Goal: Task Accomplishment & Management: Manage account settings

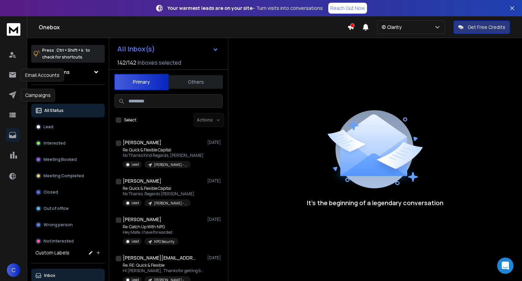
drag, startPoint x: 0, startPoint y: 0, endPoint x: 13, endPoint y: 99, distance: 99.8
click at [13, 99] on link at bounding box center [13, 95] width 14 height 14
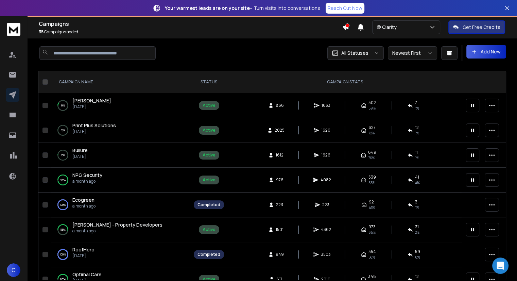
click at [499, 50] on button "Add New" at bounding box center [486, 52] width 40 height 14
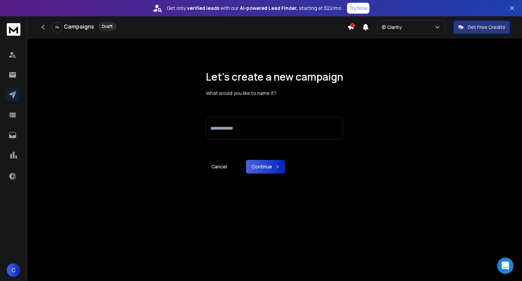
click at [270, 119] on input at bounding box center [274, 128] width 137 height 22
click at [264, 125] on input at bounding box center [274, 128] width 137 height 22
type input "**********"
click at [265, 167] on button "Continue" at bounding box center [265, 167] width 39 height 14
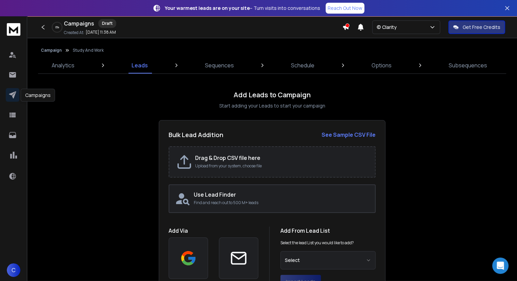
click at [15, 95] on icon at bounding box center [12, 95] width 8 height 8
click at [219, 65] on p "Sequences" at bounding box center [219, 65] width 29 height 8
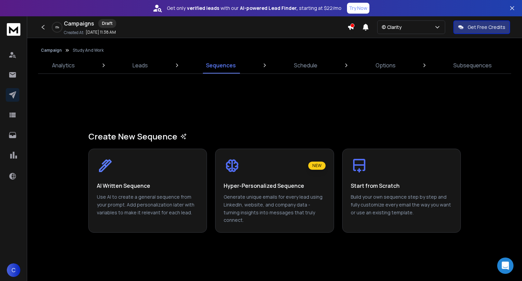
click at [401, 212] on p "Build your own sequence step by step and fully customize every email the way yo…" at bounding box center [402, 208] width 102 height 31
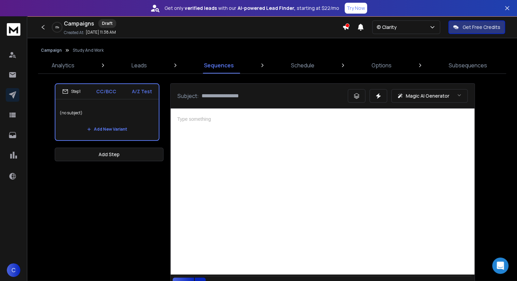
click at [246, 127] on div at bounding box center [323, 191] width 304 height 166
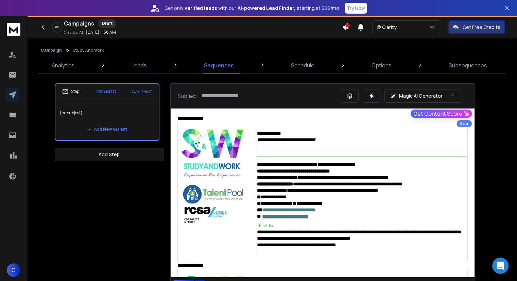
drag, startPoint x: 239, startPoint y: 141, endPoint x: 378, endPoint y: 145, distance: 139.8
click at [378, 145] on td "**********" at bounding box center [362, 143] width 210 height 26
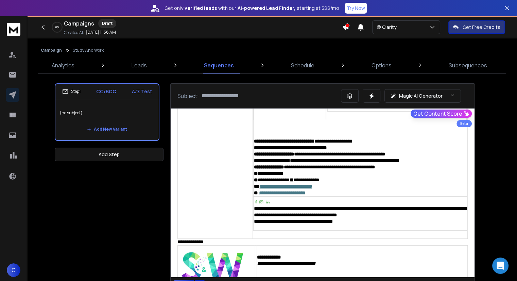
scroll to position [179, 0]
click at [220, 209] on td at bounding box center [214, 91] width 74 height 296
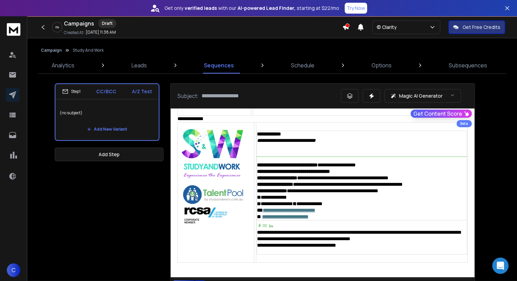
scroll to position [314, 0]
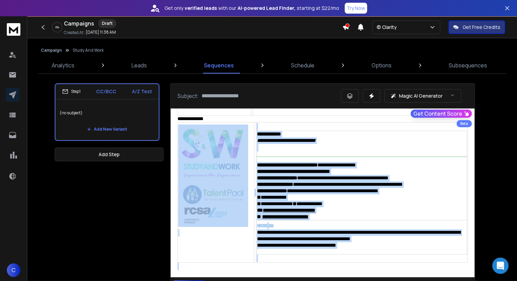
drag, startPoint x: 396, startPoint y: 274, endPoint x: 178, endPoint y: 152, distance: 250.3
click at [178, 152] on div "**********" at bounding box center [323, 192] width 304 height 169
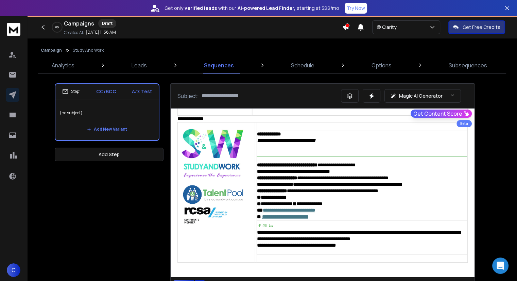
scroll to position [249, 0]
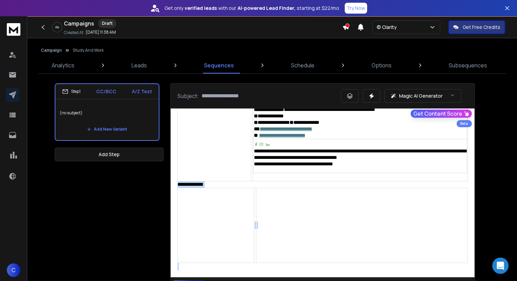
drag, startPoint x: 223, startPoint y: 266, endPoint x: 174, endPoint y: 181, distance: 97.4
click at [174, 181] on div "**********" at bounding box center [323, 192] width 304 height 169
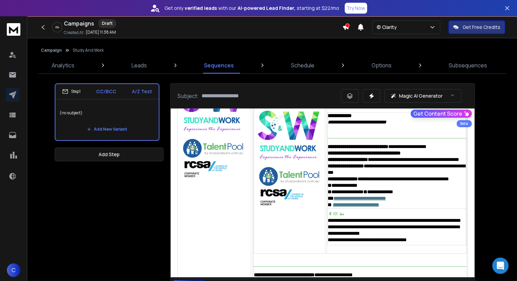
scroll to position [0, 0]
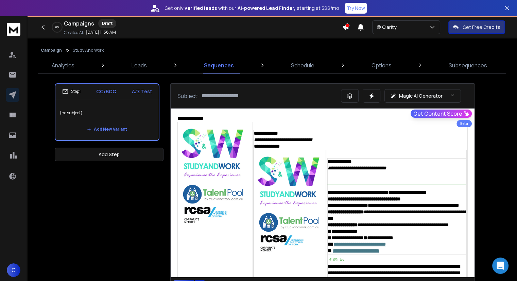
click at [101, 157] on button "Add Step" at bounding box center [109, 154] width 109 height 14
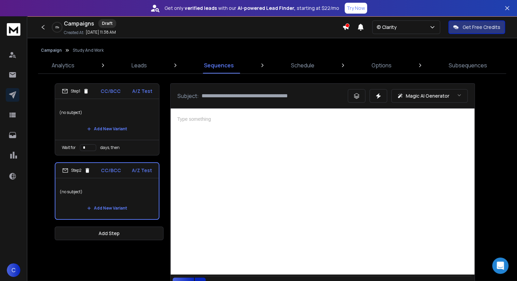
click at [97, 234] on button "Add Step" at bounding box center [109, 233] width 109 height 14
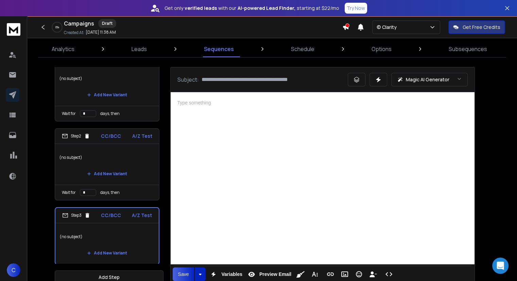
scroll to position [29, 0]
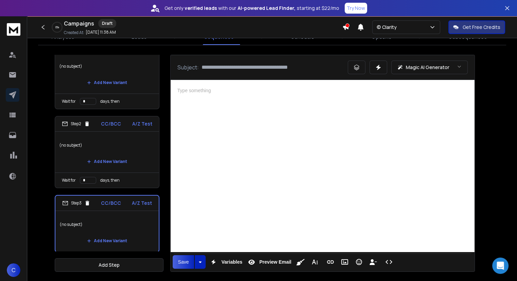
click at [97, 266] on button "Add Step" at bounding box center [109, 265] width 109 height 14
click at [104, 150] on p "(no subject)" at bounding box center [107, 145] width 96 height 19
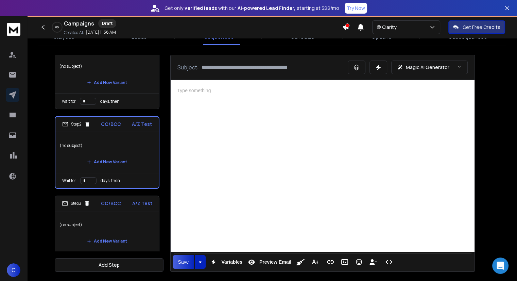
click at [296, 146] on div at bounding box center [323, 164] width 304 height 169
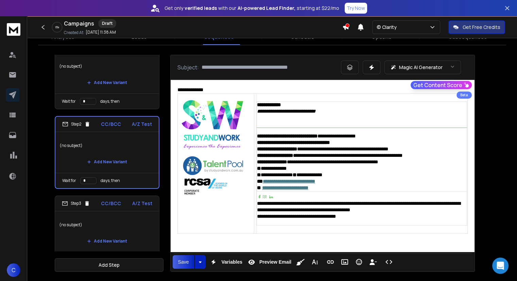
click at [109, 219] on p "(no subject)" at bounding box center [107, 224] width 96 height 19
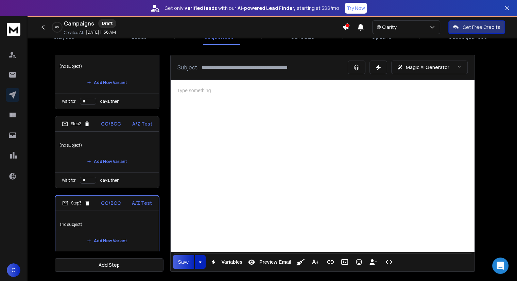
click at [318, 146] on div at bounding box center [323, 164] width 304 height 169
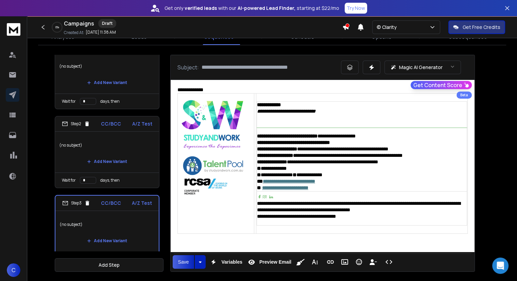
scroll to position [97, 0]
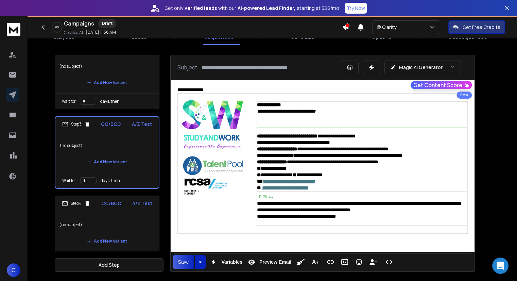
click at [74, 220] on p "(no subject)" at bounding box center [107, 224] width 96 height 19
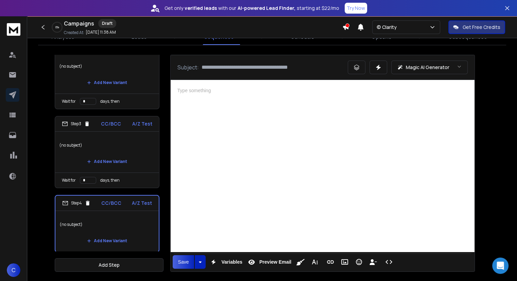
click at [259, 113] on div at bounding box center [323, 164] width 304 height 169
click at [442, 135] on div at bounding box center [323, 164] width 304 height 169
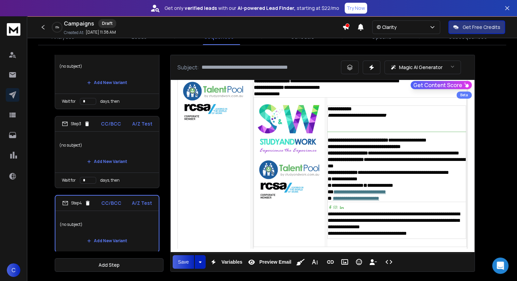
scroll to position [73, 0]
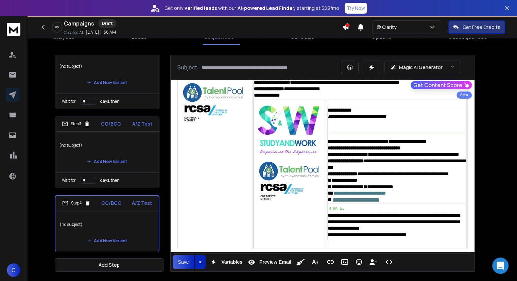
click at [281, 197] on img at bounding box center [289, 152] width 70 height 103
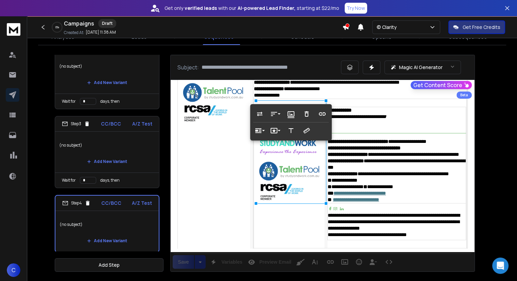
click at [373, 193] on p "**********" at bounding box center [397, 186] width 138 height 19
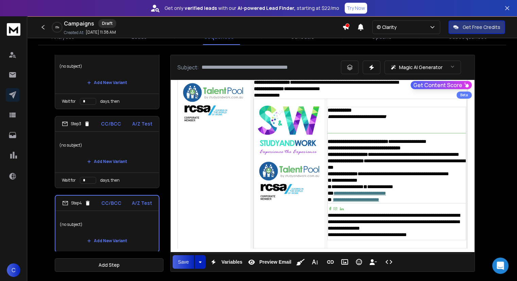
click at [90, 207] on div "Step 4 CC/BCC A/Z Test" at bounding box center [106, 202] width 103 height 15
click at [86, 202] on icon at bounding box center [88, 203] width 6 height 6
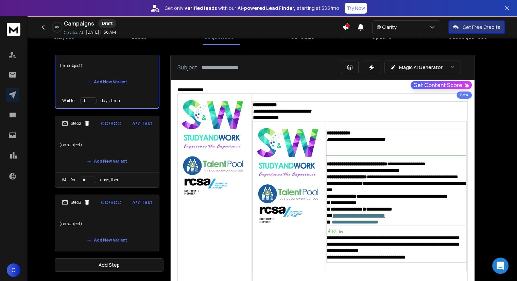
scroll to position [18, 0]
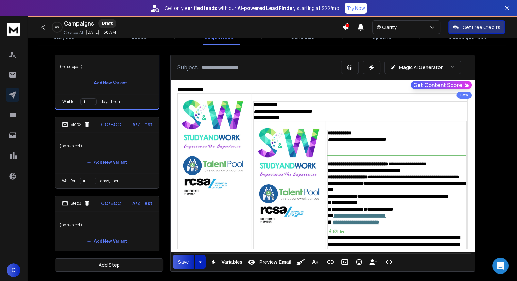
click at [93, 158] on button "Add New Variant" at bounding box center [107, 162] width 51 height 14
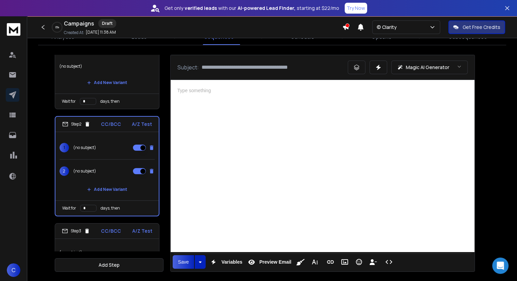
click at [150, 171] on icon at bounding box center [152, 171] width 4 height 5
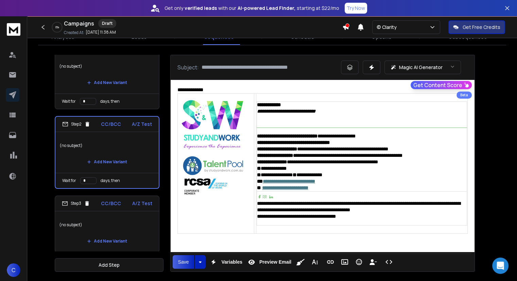
click at [87, 220] on p "(no subject)" at bounding box center [107, 224] width 96 height 19
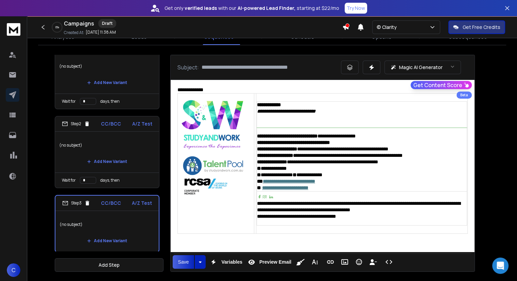
click at [122, 261] on button "Add Step" at bounding box center [109, 265] width 109 height 14
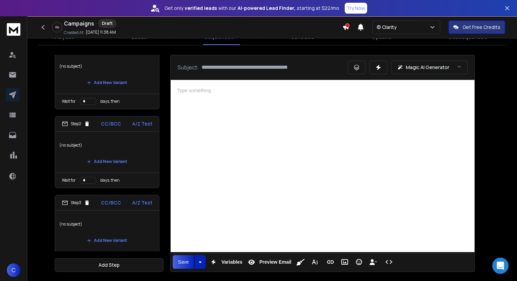
scroll to position [97, 0]
click at [287, 129] on div at bounding box center [323, 164] width 304 height 169
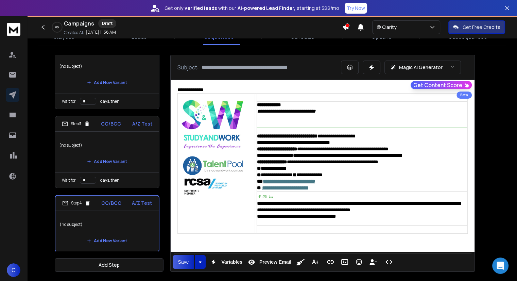
click at [211, 91] on p "**********" at bounding box center [322, 90] width 290 height 6
click at [177, 89] on span "**********" at bounding box center [190, 89] width 26 height 5
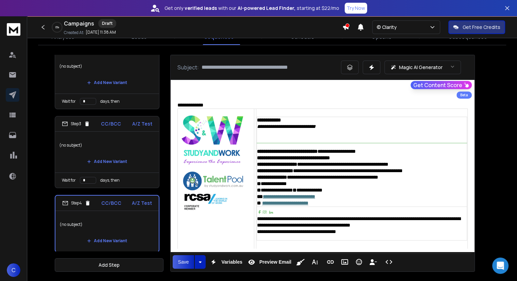
click at [177, 89] on div at bounding box center [322, 90] width 290 height 7
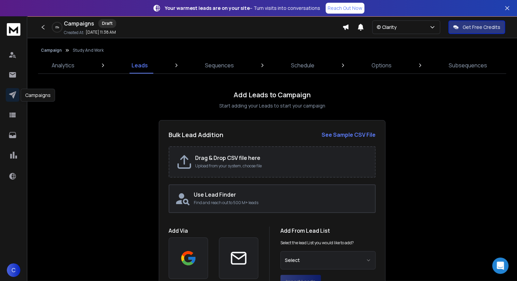
click at [8, 94] on link at bounding box center [13, 95] width 14 height 14
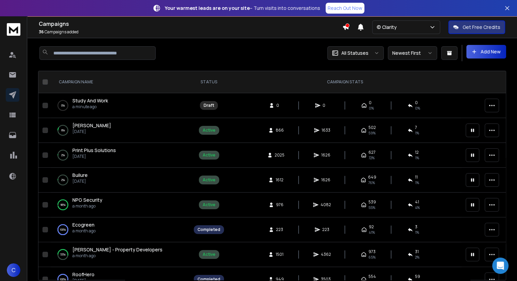
click at [480, 48] on button "Add New" at bounding box center [486, 52] width 40 height 14
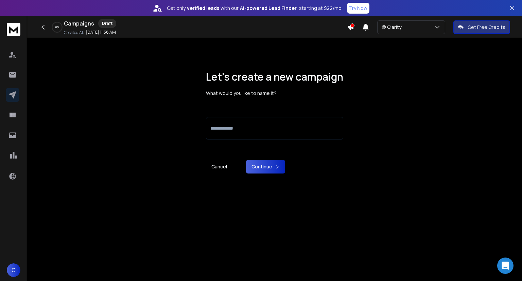
click at [241, 128] on input at bounding box center [274, 128] width 137 height 22
type input "*****"
click at [267, 168] on button "Continue" at bounding box center [265, 167] width 39 height 14
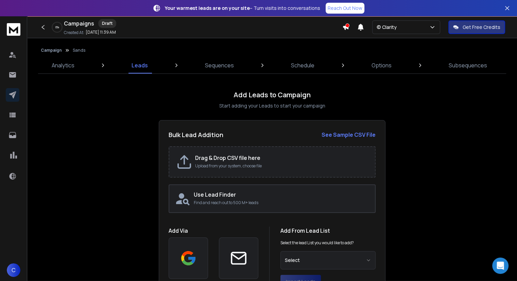
click at [214, 67] on p "Sequences" at bounding box center [219, 65] width 29 height 8
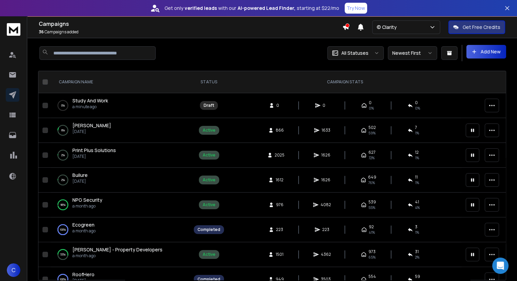
click at [489, 57] on button "Add New" at bounding box center [486, 52] width 40 height 14
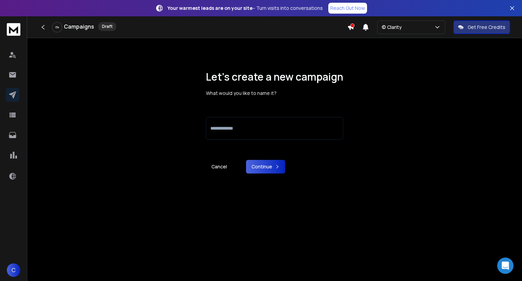
click at [232, 125] on input at bounding box center [274, 128] width 137 height 22
type input "*******"
click at [255, 164] on button "Continue" at bounding box center [265, 167] width 39 height 14
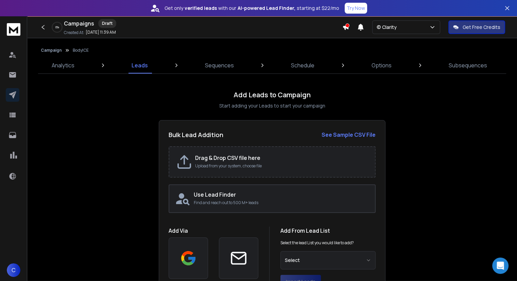
click at [216, 66] on p "Sequences" at bounding box center [219, 65] width 29 height 8
click at [221, 62] on p "Sequences" at bounding box center [219, 65] width 29 height 8
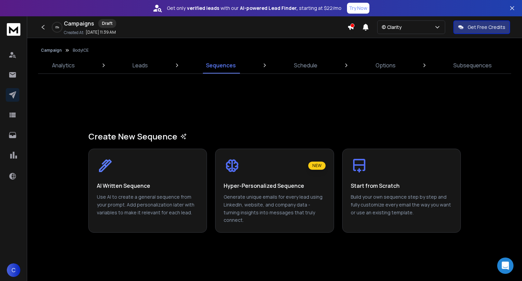
click at [271, 191] on div "NEW Hyper-Personalized Sequence Generate unique emails for every lead using Lin…" at bounding box center [274, 190] width 118 height 83
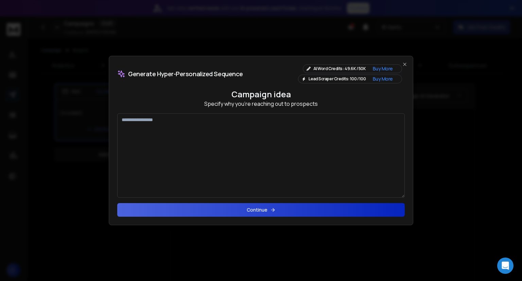
click at [237, 155] on textarea at bounding box center [261, 155] width 288 height 84
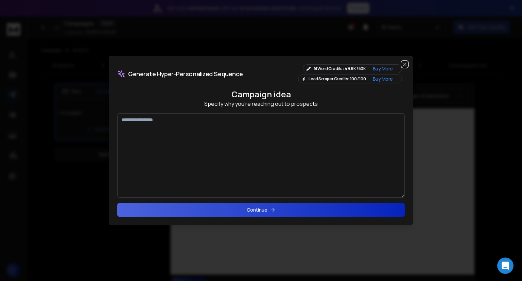
click at [405, 62] on icon "button" at bounding box center [404, 64] width 5 height 5
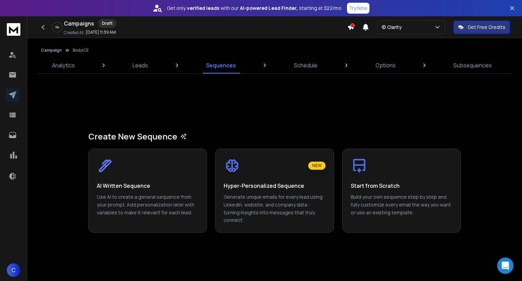
click at [376, 179] on div "Start from Scratch Build your own sequence step by step and fully customize eve…" at bounding box center [402, 190] width 118 height 83
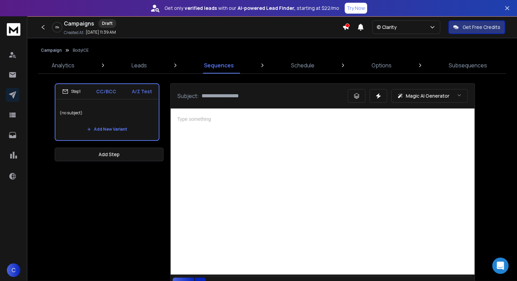
click at [248, 162] on div at bounding box center [323, 191] width 304 height 166
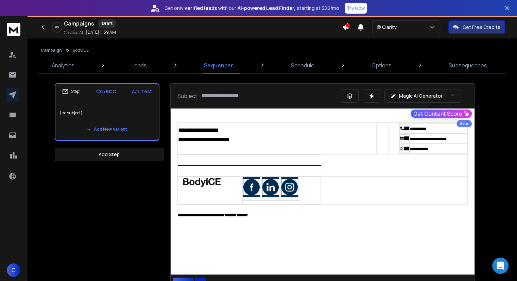
click at [242, 132] on h3 "**********" at bounding box center [248, 130] width 140 height 11
click at [227, 129] on h3 "**********" at bounding box center [248, 130] width 140 height 11
click at [243, 135] on h3 "**********" at bounding box center [248, 130] width 140 height 11
click at [247, 142] on div "**********" at bounding box center [248, 140] width 140 height 8
click at [410, 132] on td "**********" at bounding box center [438, 128] width 57 height 10
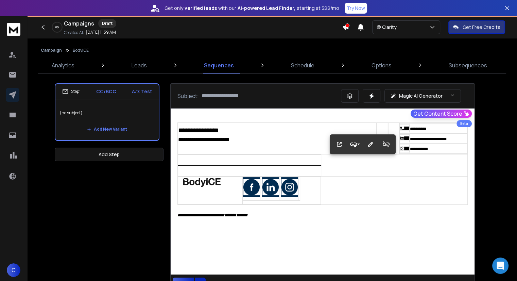
click at [347, 210] on div "**********" at bounding box center [323, 191] width 304 height 166
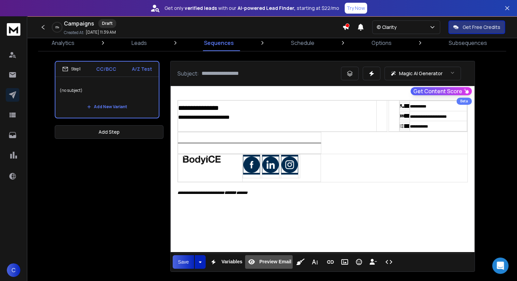
click at [276, 256] on div "Preview Email" at bounding box center [269, 261] width 48 height 11
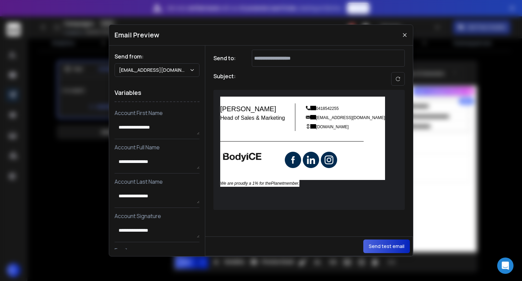
click at [411, 31] on div "Email Preview" at bounding box center [261, 35] width 304 height 20
click at [404, 35] on icon at bounding box center [405, 35] width 4 height 4
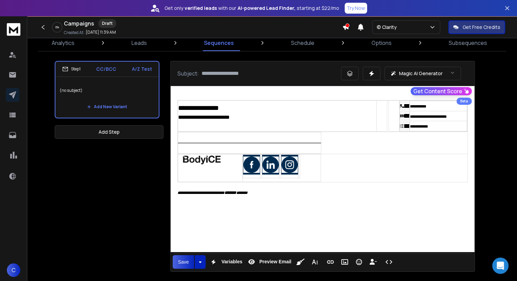
click at [400, 106] on span at bounding box center [404, 106] width 9 height 4
click at [400, 104] on td at bounding box center [405, 105] width 10 height 7
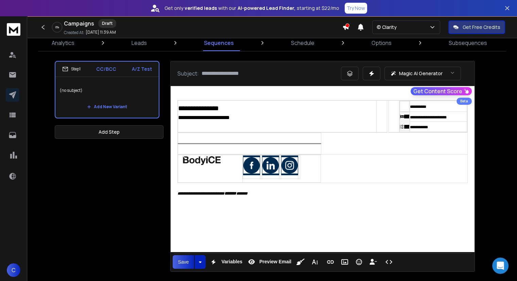
click at [400, 115] on span at bounding box center [404, 117] width 9 height 4
click at [96, 100] on button "Add New Variant" at bounding box center [107, 107] width 51 height 14
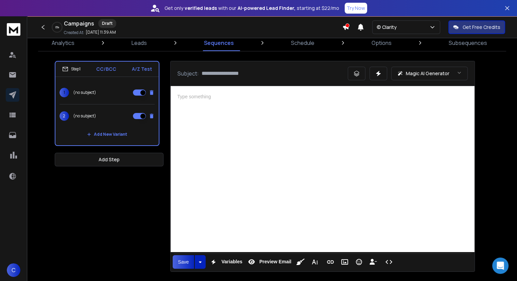
click at [150, 89] on icon at bounding box center [152, 92] width 6 height 6
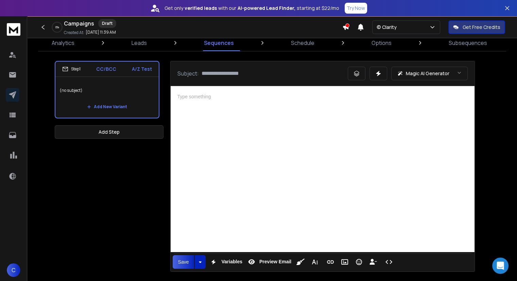
scroll to position [0, 0]
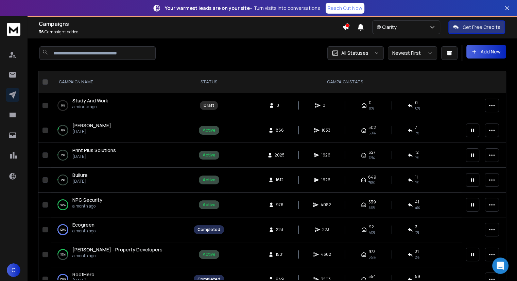
click at [491, 50] on button "Add New" at bounding box center [486, 52] width 40 height 14
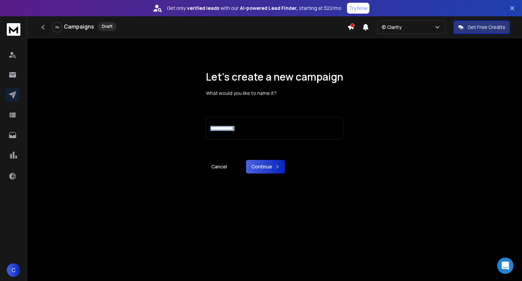
click at [280, 135] on form "Cancel Continue" at bounding box center [274, 138] width 137 height 70
click at [279, 135] on input at bounding box center [274, 128] width 137 height 22
type input "**********"
click at [264, 166] on button "Continue" at bounding box center [265, 167] width 39 height 14
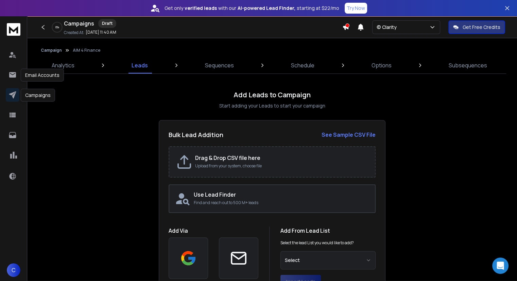
click at [7, 95] on link at bounding box center [13, 95] width 14 height 14
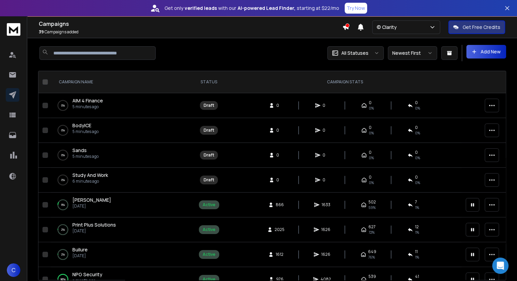
click at [99, 104] on link "AIM 4 Finance" at bounding box center [87, 100] width 31 height 7
